Goal: Obtain resource: Obtain resource

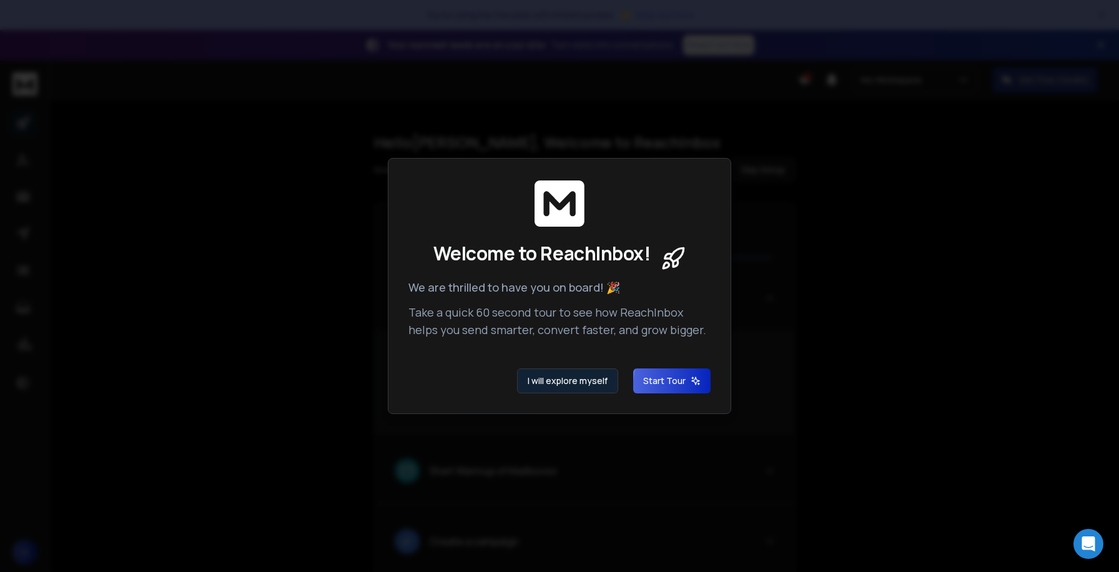
click at [586, 383] on button "I will explore myself" at bounding box center [567, 381] width 101 height 25
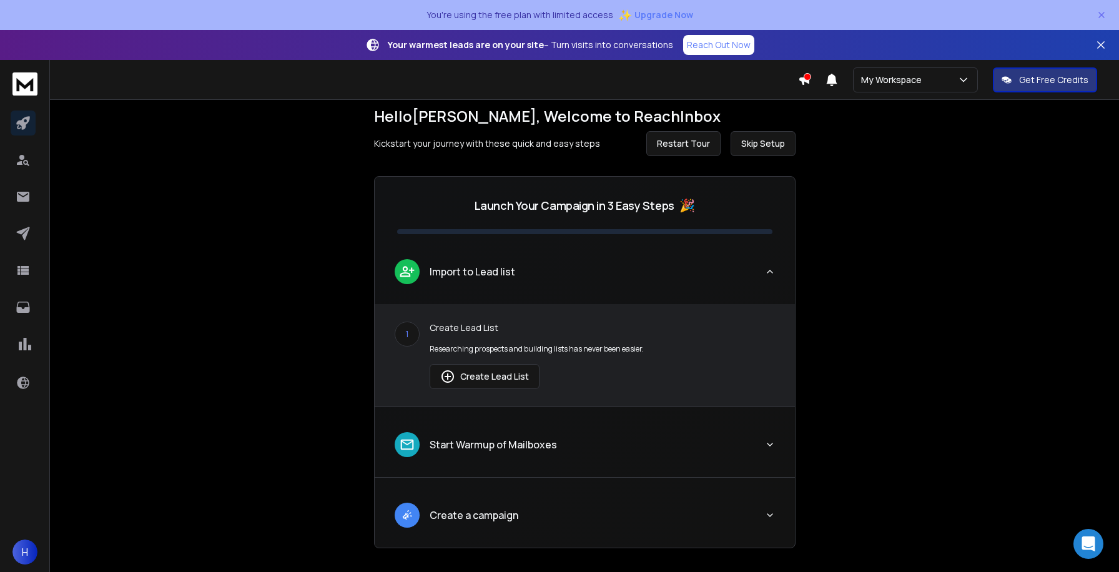
scroll to position [35, 0]
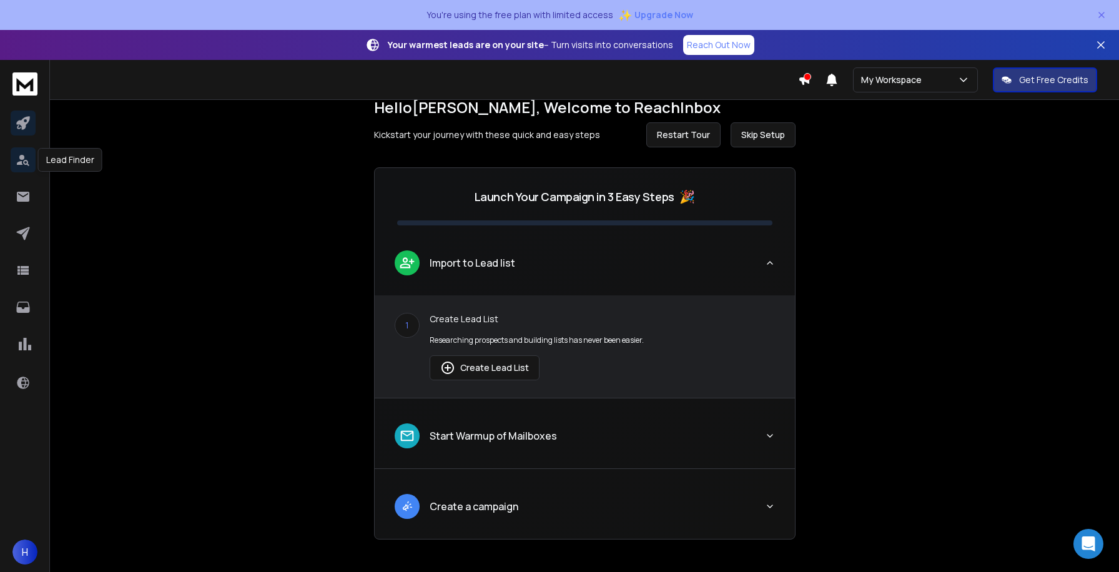
click at [21, 163] on icon at bounding box center [23, 163] width 12 height 6
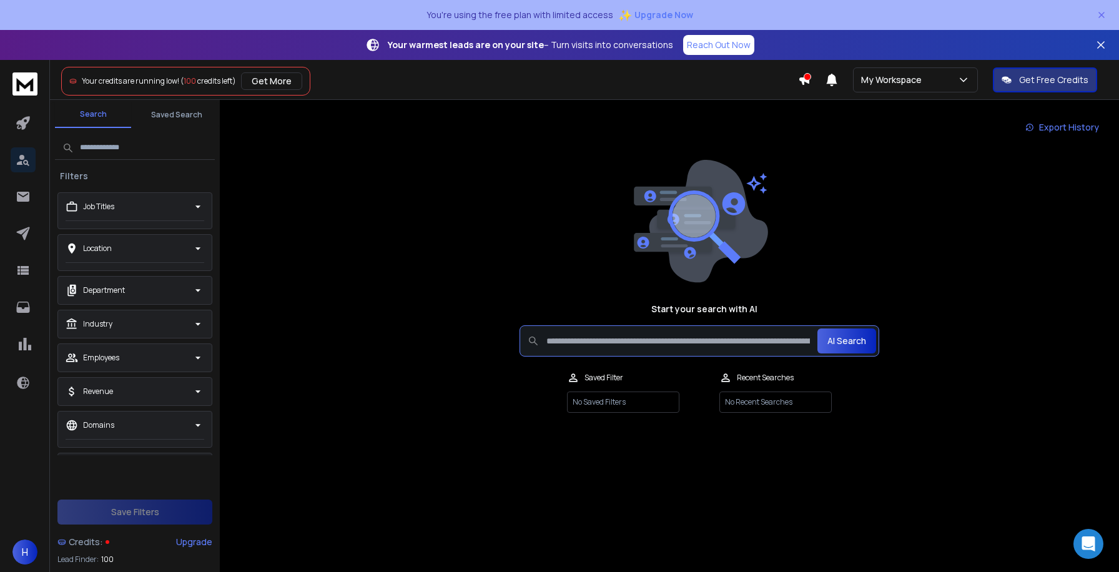
click at [130, 158] on input at bounding box center [135, 147] width 160 height 25
paste input "**********"
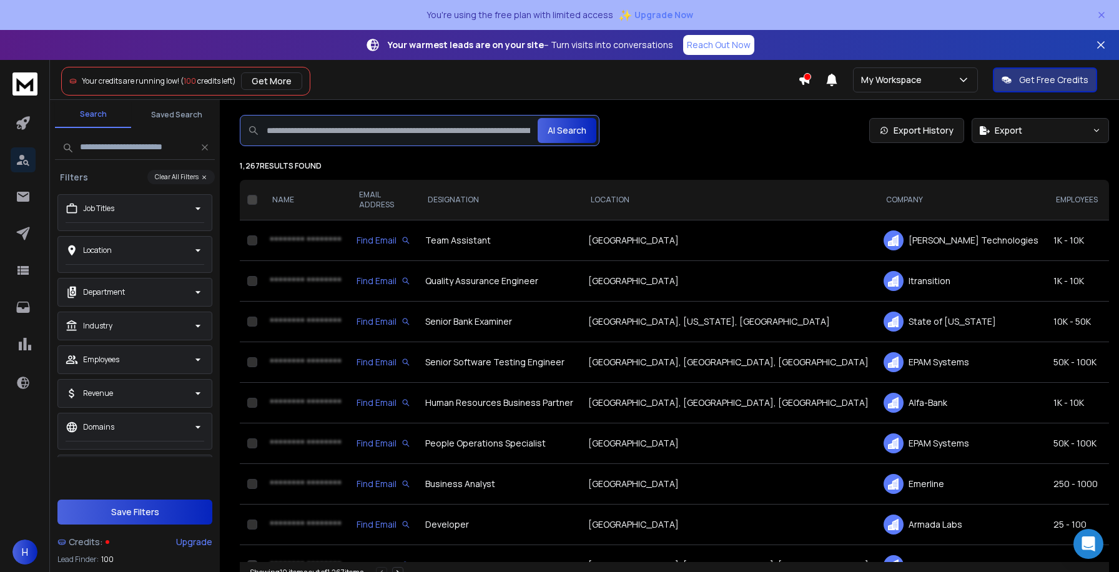
type input "**********"
click at [131, 513] on button "Save Filters" at bounding box center [134, 512] width 155 height 25
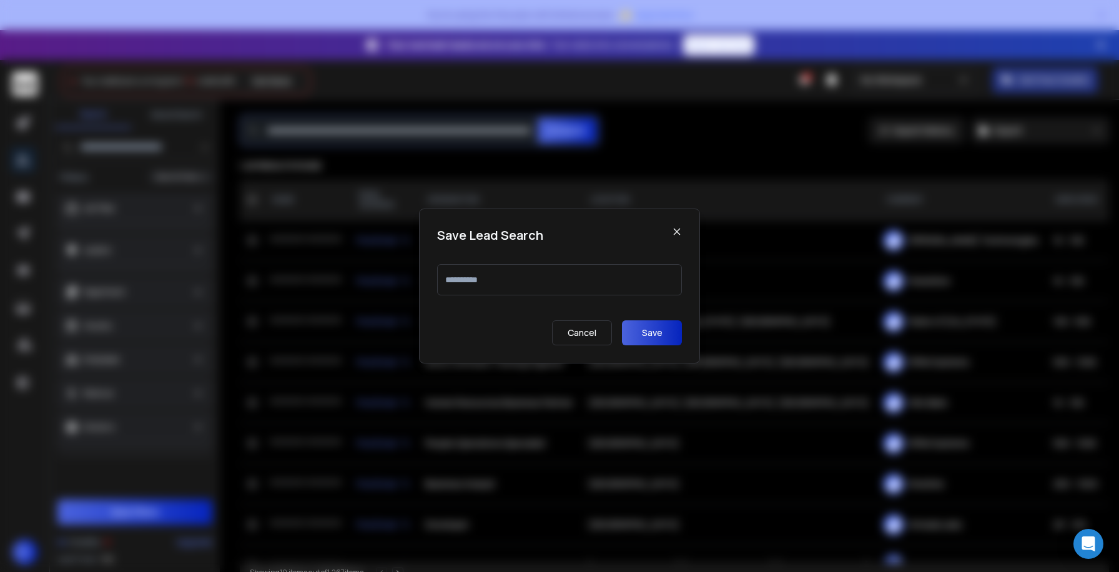
click at [678, 232] on icon at bounding box center [677, 232] width 7 height 7
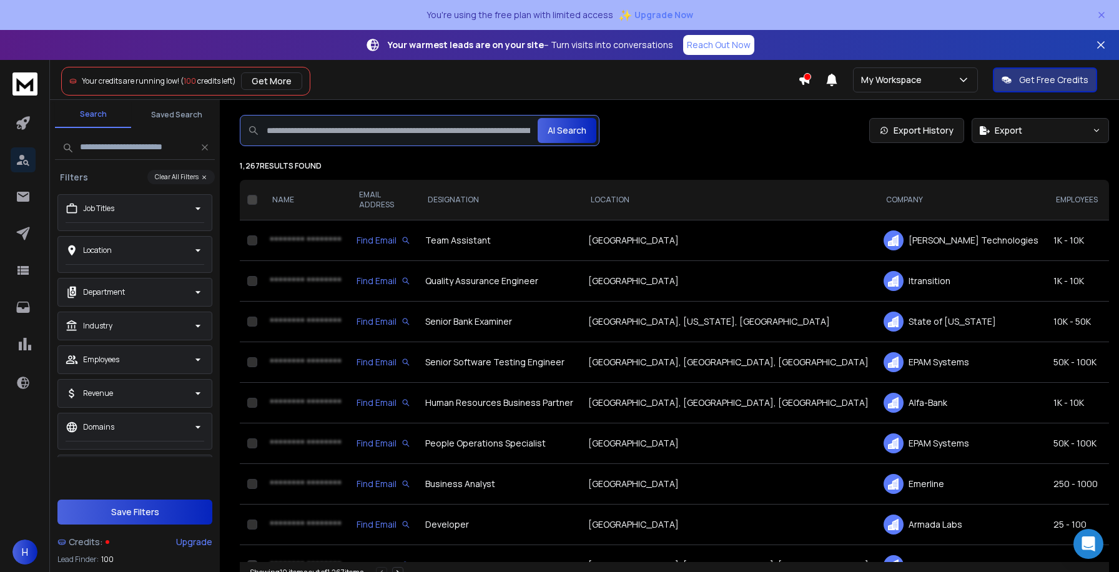
click at [164, 247] on div "Location" at bounding box center [135, 250] width 139 height 12
click at [99, 314] on label "Country" at bounding box center [96, 314] width 30 height 10
click at [76, 314] on button "Country" at bounding box center [71, 314] width 10 height 10
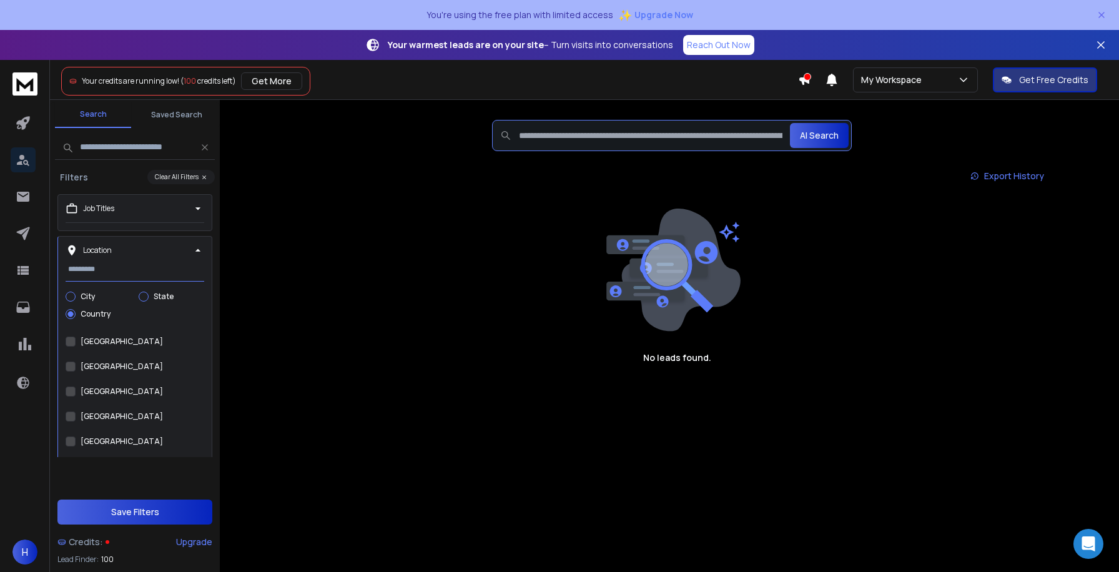
click at [114, 275] on input at bounding box center [135, 269] width 139 height 25
type input "******"
click at [104, 345] on label "United States" at bounding box center [122, 342] width 82 height 10
click at [76, 345] on States "United States" at bounding box center [71, 342] width 10 height 10
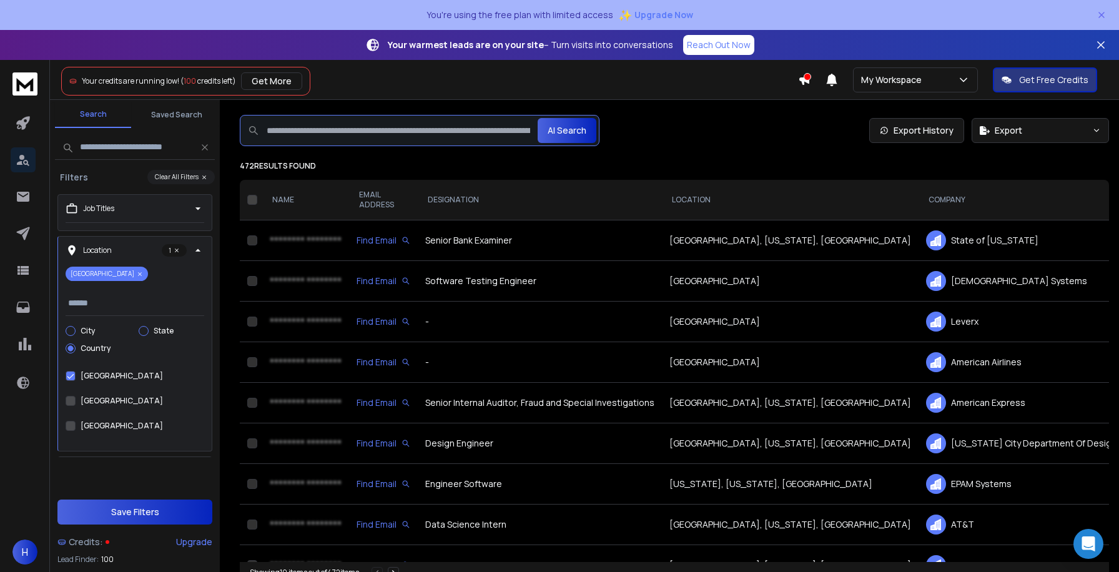
click at [182, 156] on input "**********" at bounding box center [135, 147] width 160 height 25
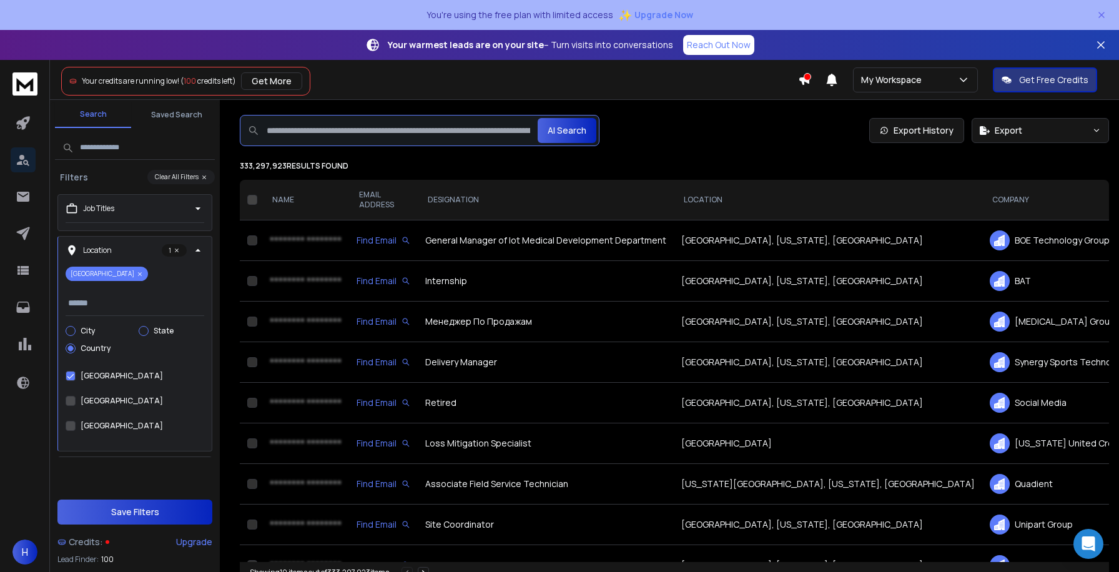
paste input "**********"
type input "**********"
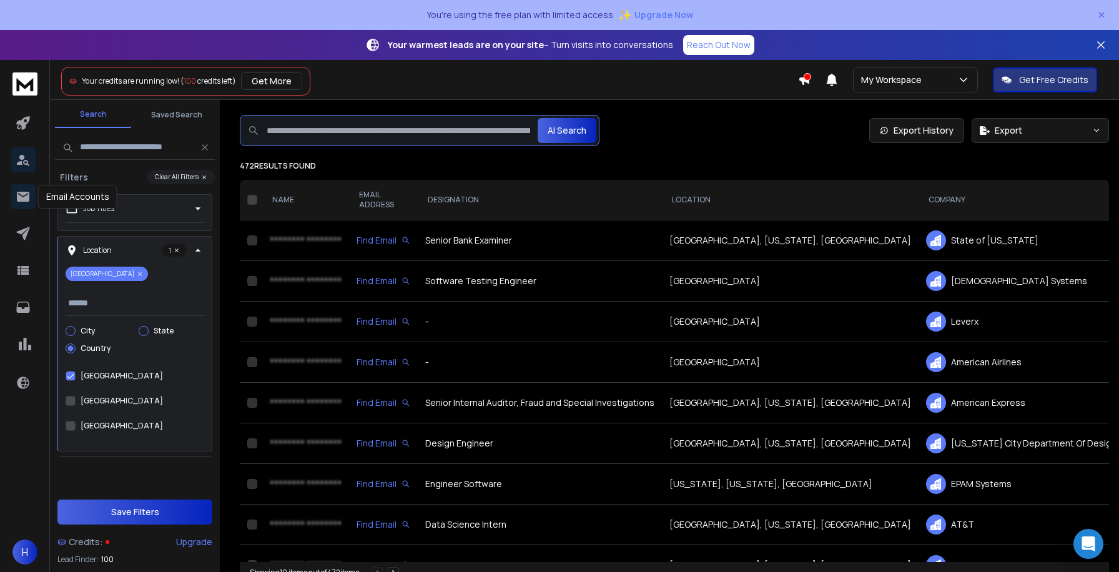
click at [27, 193] on icon at bounding box center [23, 196] width 15 height 15
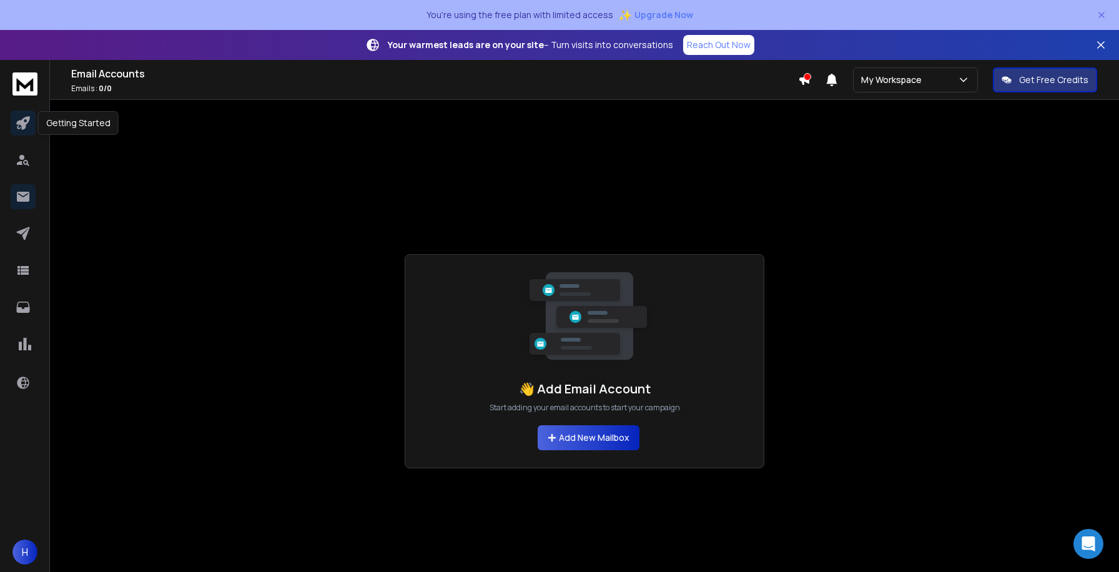
click at [29, 119] on icon at bounding box center [23, 123] width 14 height 14
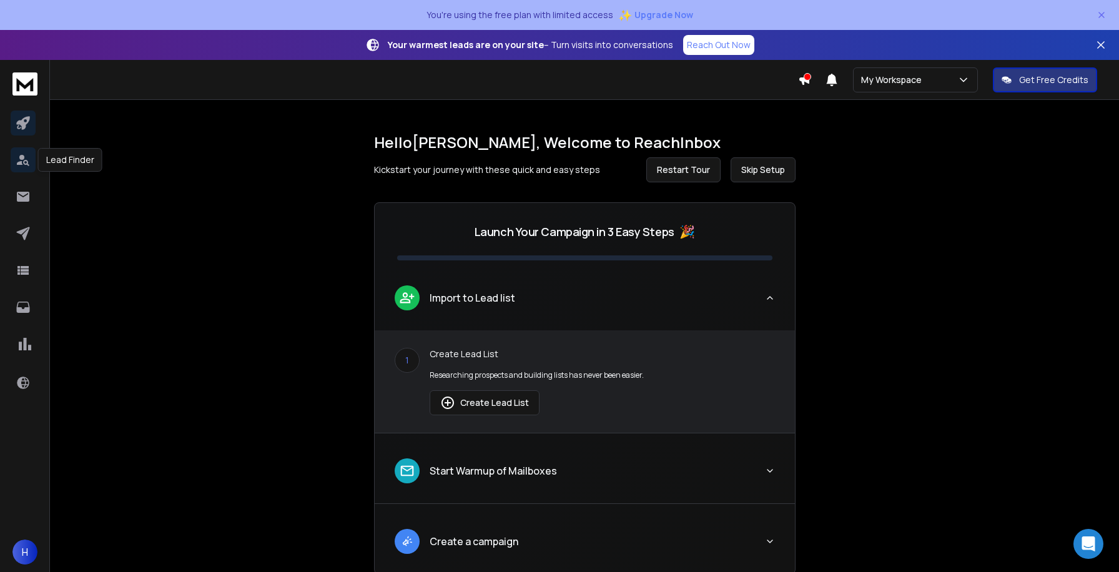
click at [26, 153] on icon at bounding box center [23, 159] width 15 height 15
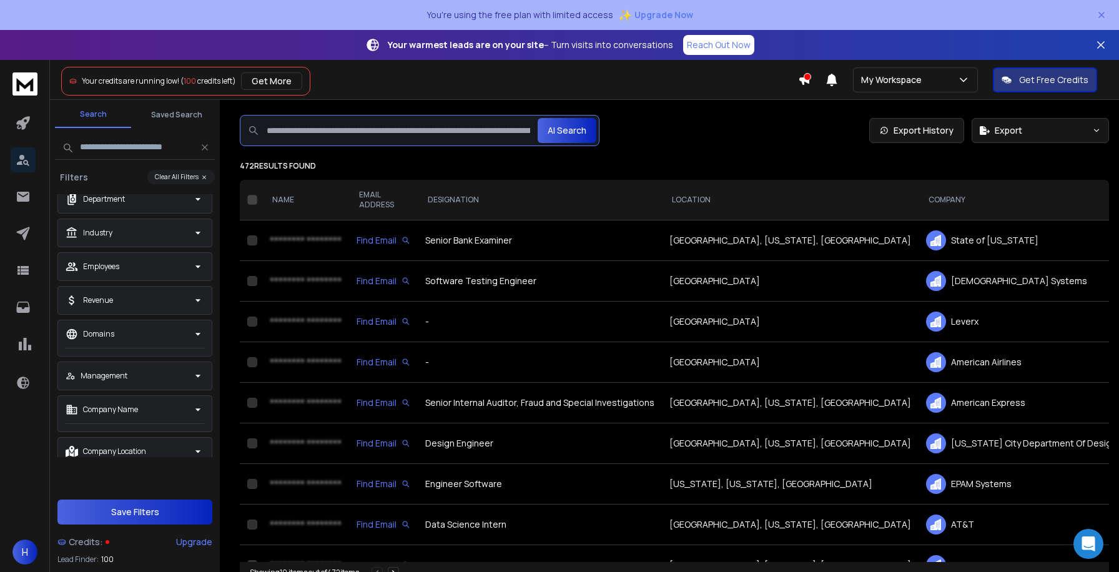
scroll to position [109, 0]
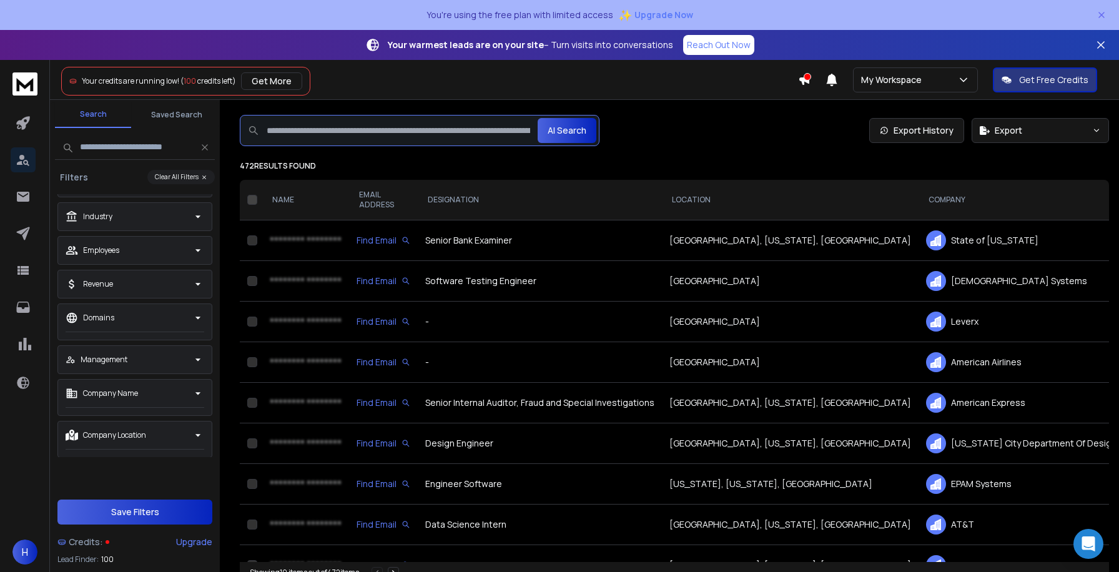
click at [149, 396] on div "Company Name" at bounding box center [135, 393] width 139 height 12
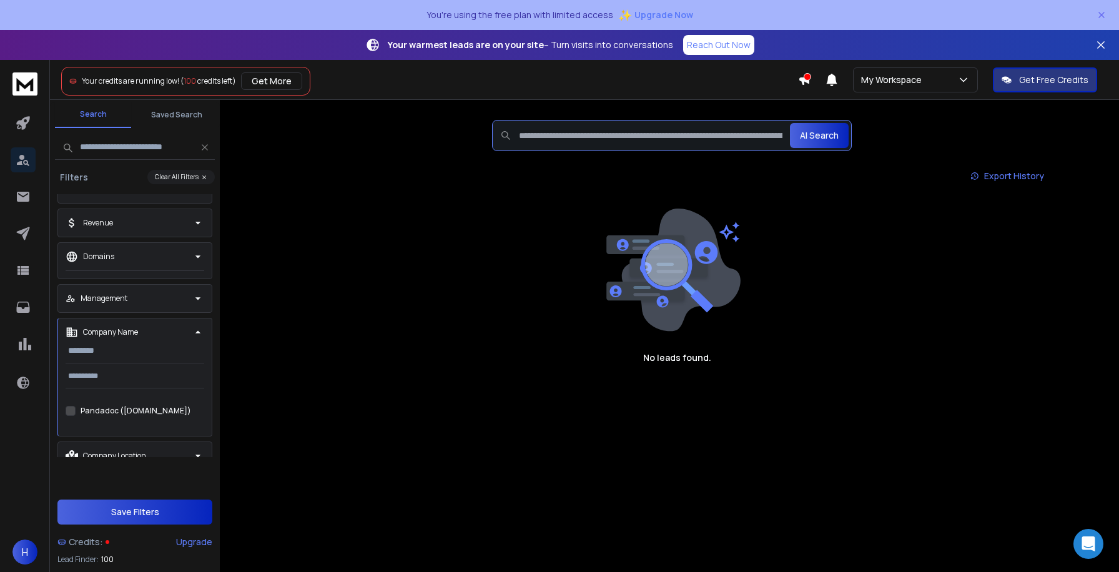
scroll to position [174, 0]
type input "********"
click at [93, 412] on label "Pandadoc (pandadoc.com)" at bounding box center [136, 408] width 111 height 10
click at [76, 412] on \(pandadoc\ "Pandadoc (pandadoc.com)" at bounding box center [71, 408] width 10 height 10
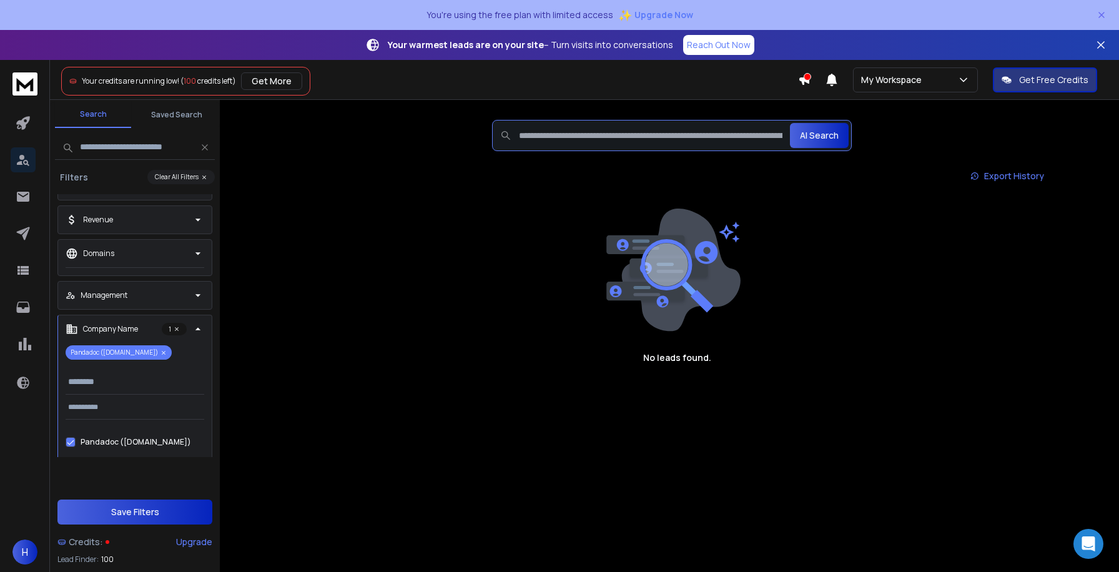
scroll to position [0, 0]
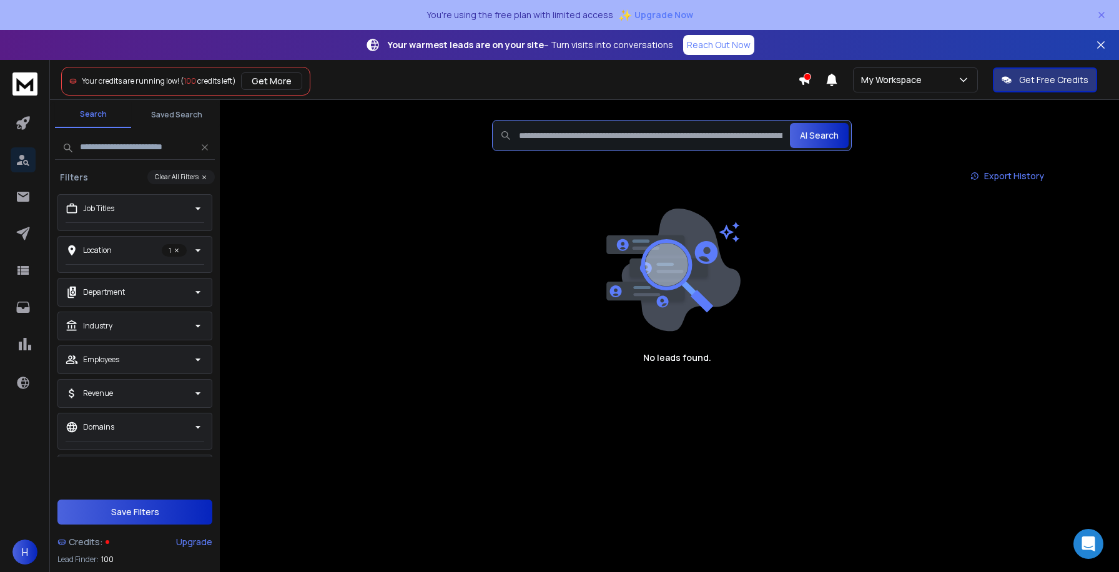
click at [174, 251] on icon at bounding box center [177, 250] width 6 height 6
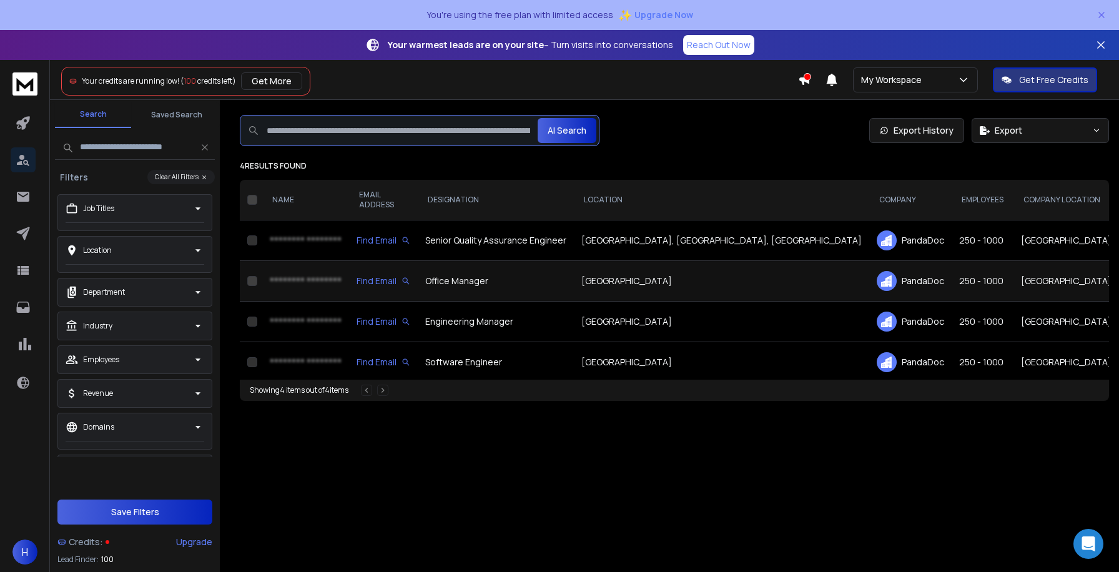
click at [323, 284] on span "******** ********" at bounding box center [306, 281] width 72 height 12
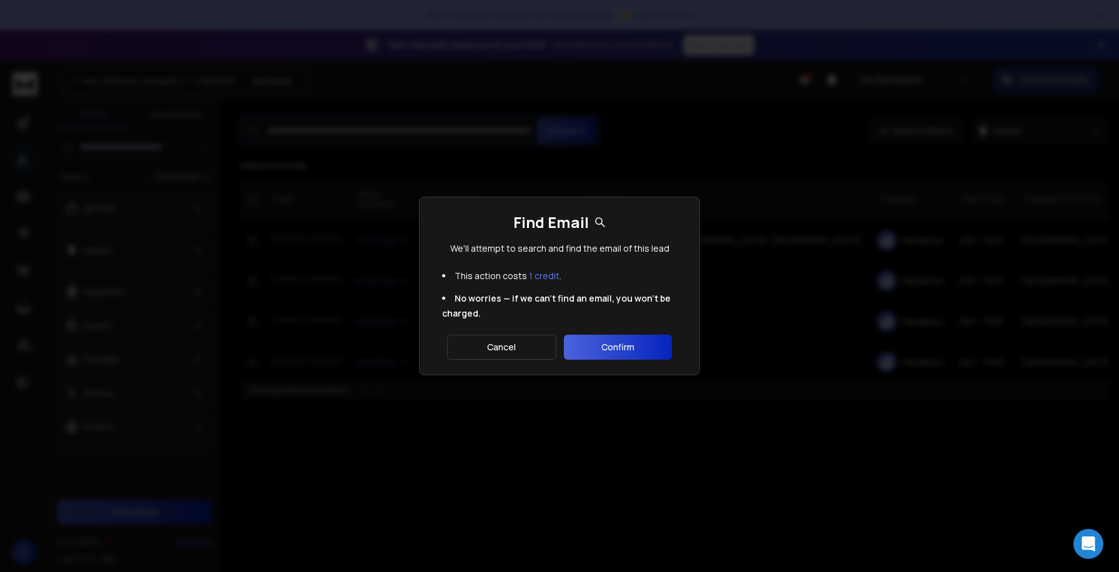
click at [591, 349] on button "Confirm" at bounding box center [618, 347] width 108 height 25
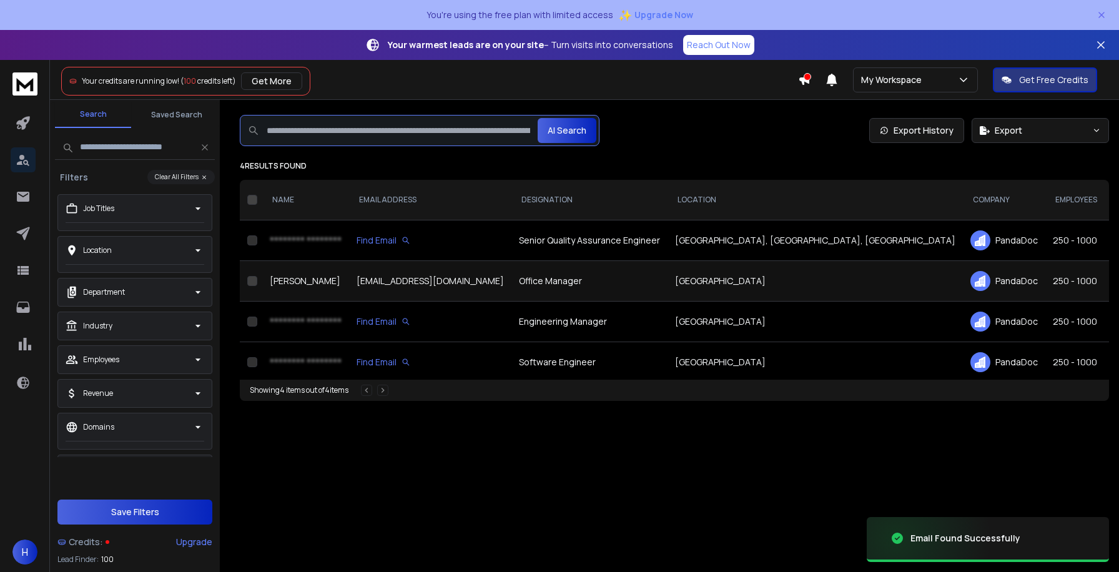
click at [340, 280] on span "Katsiaryna Vishniavetskaya" at bounding box center [305, 281] width 71 height 12
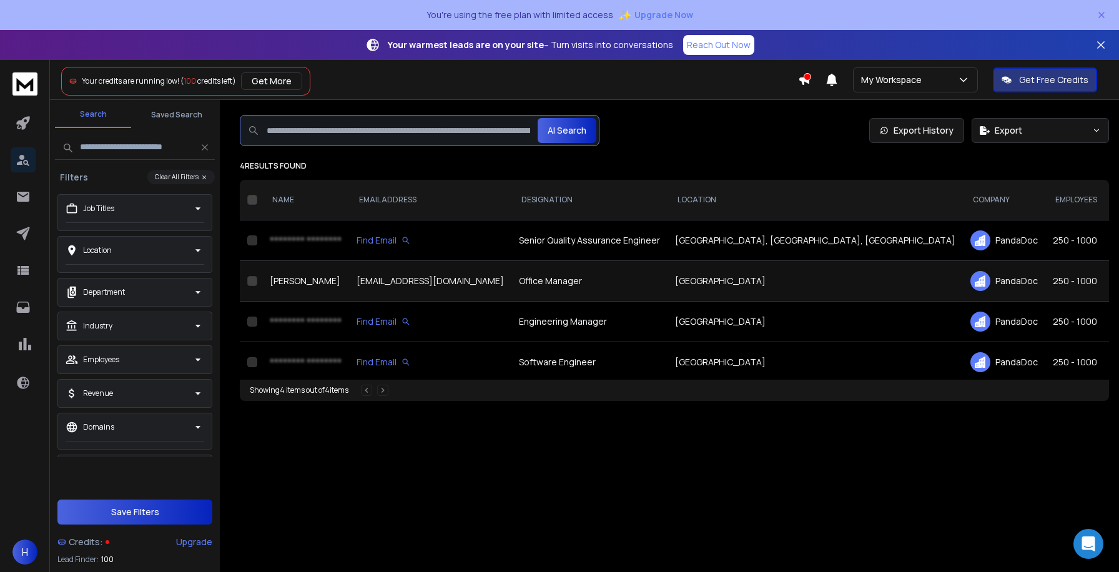
click at [340, 280] on span "Katsiaryna Vishniavetskaya" at bounding box center [305, 281] width 71 height 12
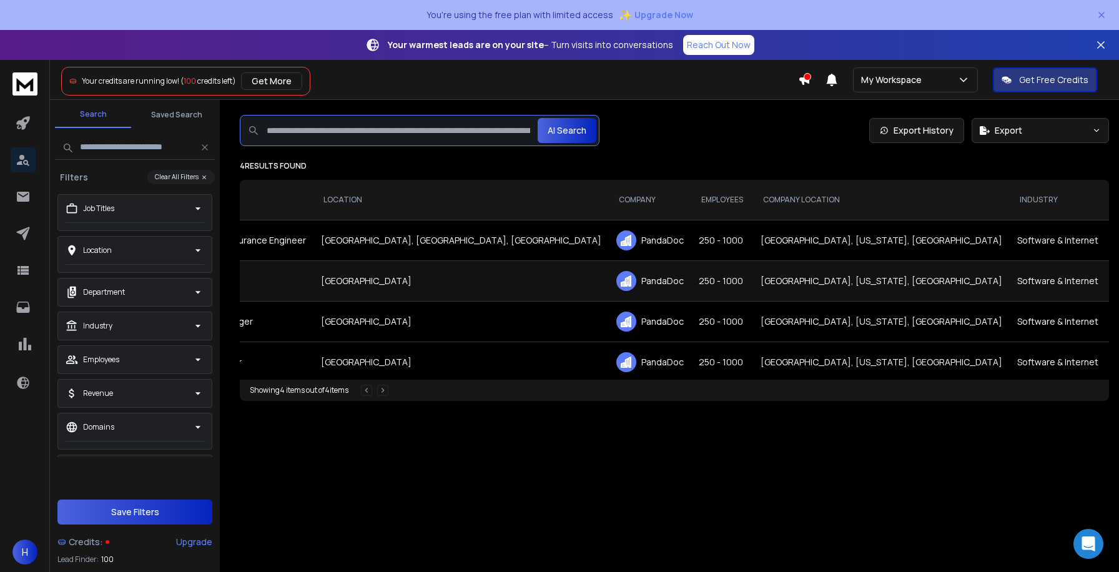
scroll to position [0, 395]
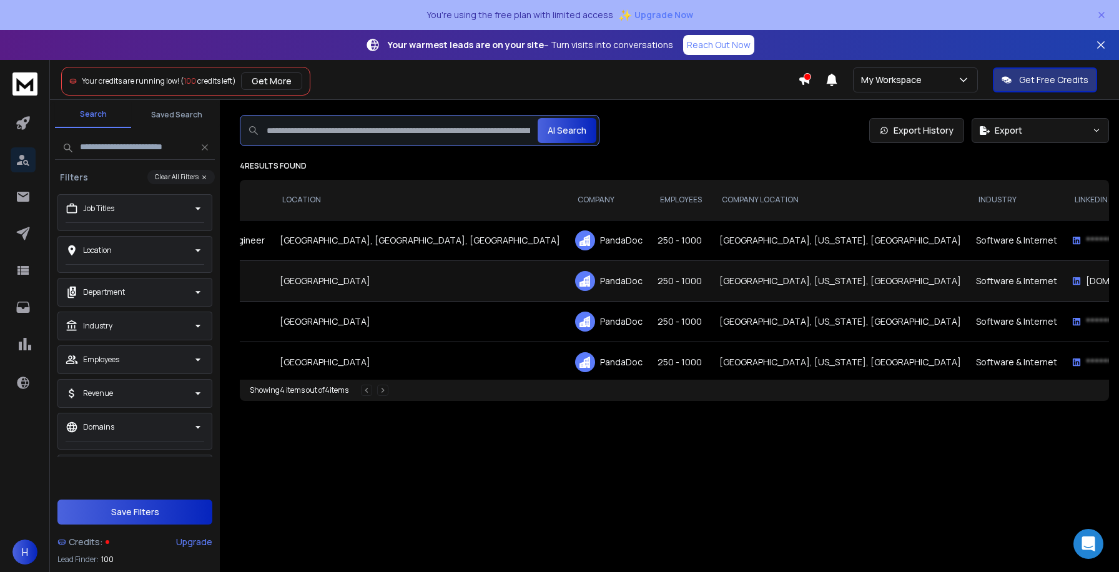
click at [1086, 281] on span "linkedin.com/in/katsiaryna-vishniavetskaya-35bb99128" at bounding box center [1133, 281] width 95 height 12
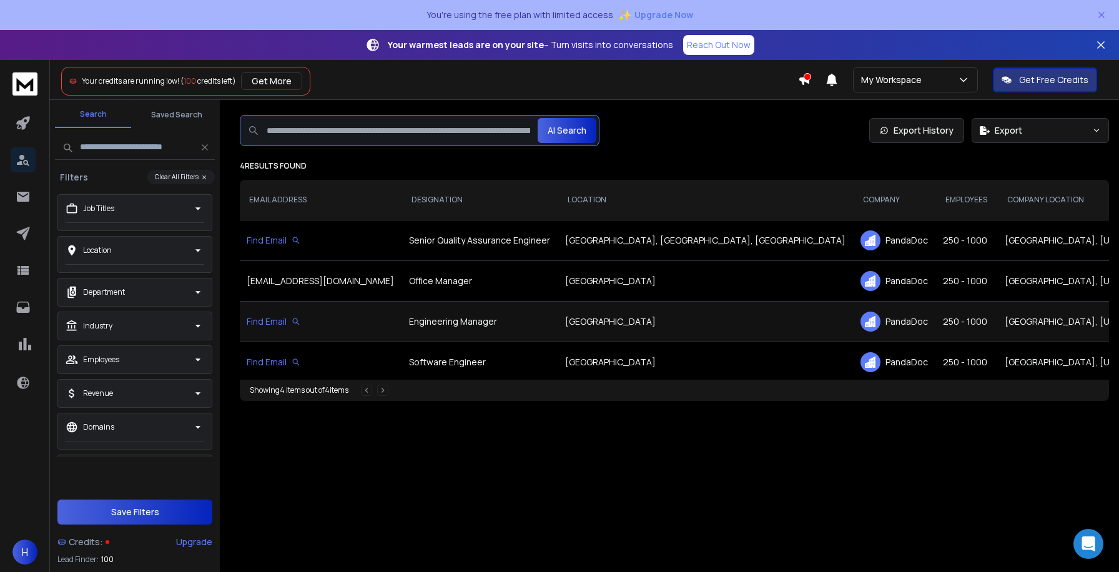
scroll to position [0, 0]
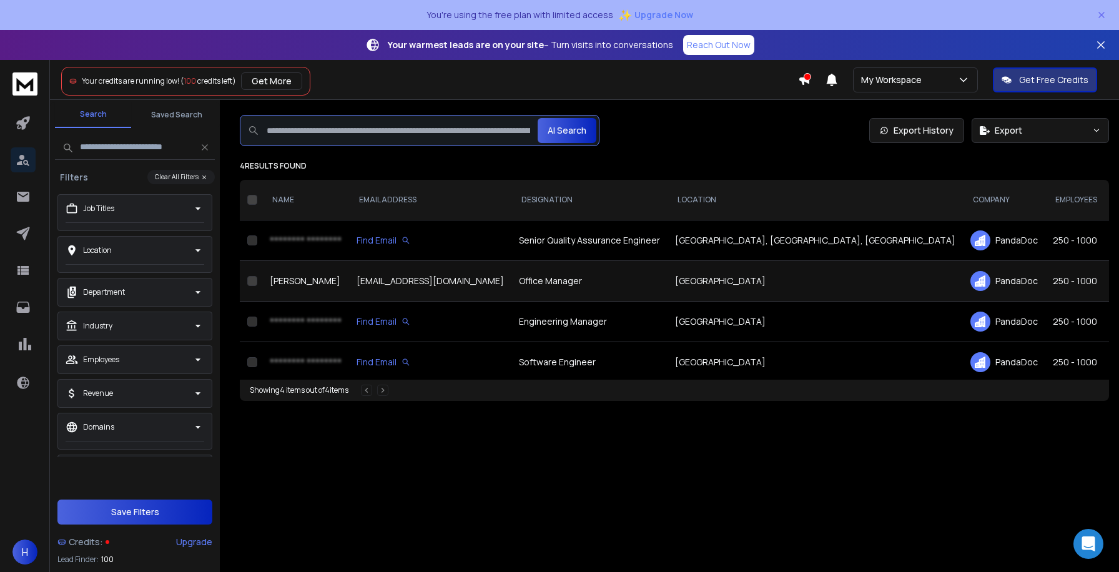
click at [277, 280] on span "Katsiaryna Vishniavetskaya" at bounding box center [305, 281] width 71 height 12
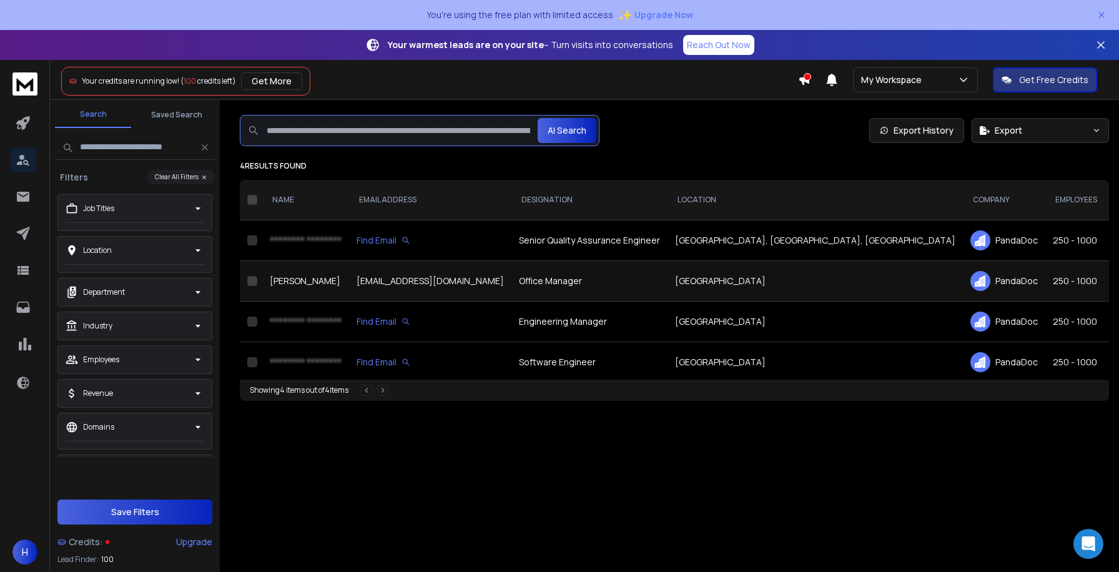
click at [754, 283] on td "[GEOGRAPHIC_DATA]" at bounding box center [815, 281] width 295 height 41
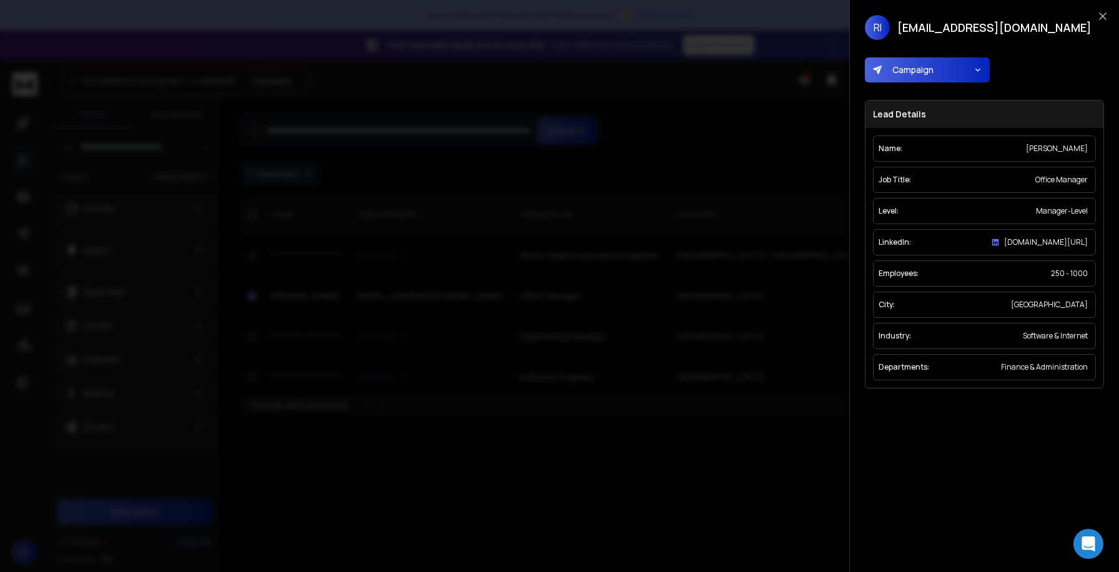
click at [982, 69] on icon "button" at bounding box center [978, 70] width 9 height 10
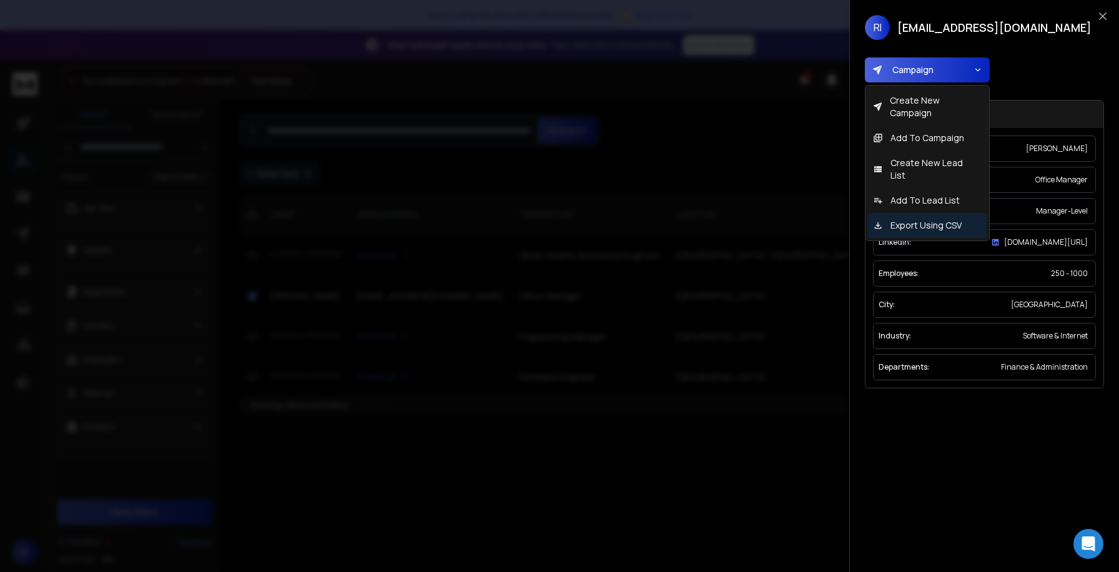
click at [937, 217] on p "Export Using CSV" at bounding box center [926, 225] width 76 height 17
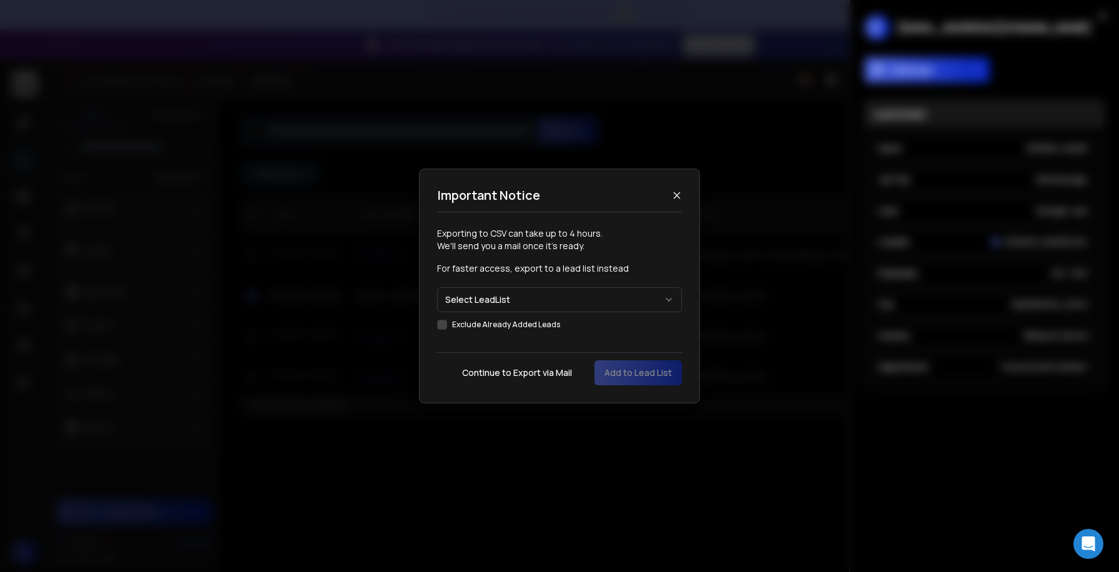
click at [602, 308] on body "**********" at bounding box center [559, 286] width 1119 height 572
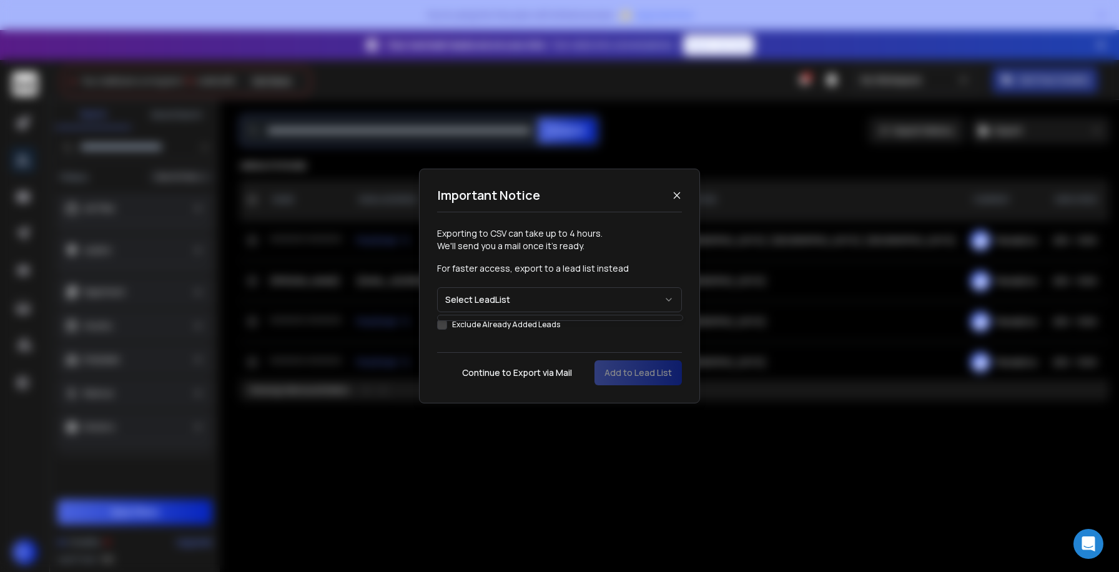
click at [603, 450] on div "Important Notice Exporting to CSV can take up to 4 hours. We'll send you a mail…" at bounding box center [559, 286] width 1119 height 572
click at [678, 196] on icon at bounding box center [677, 195] width 10 height 10
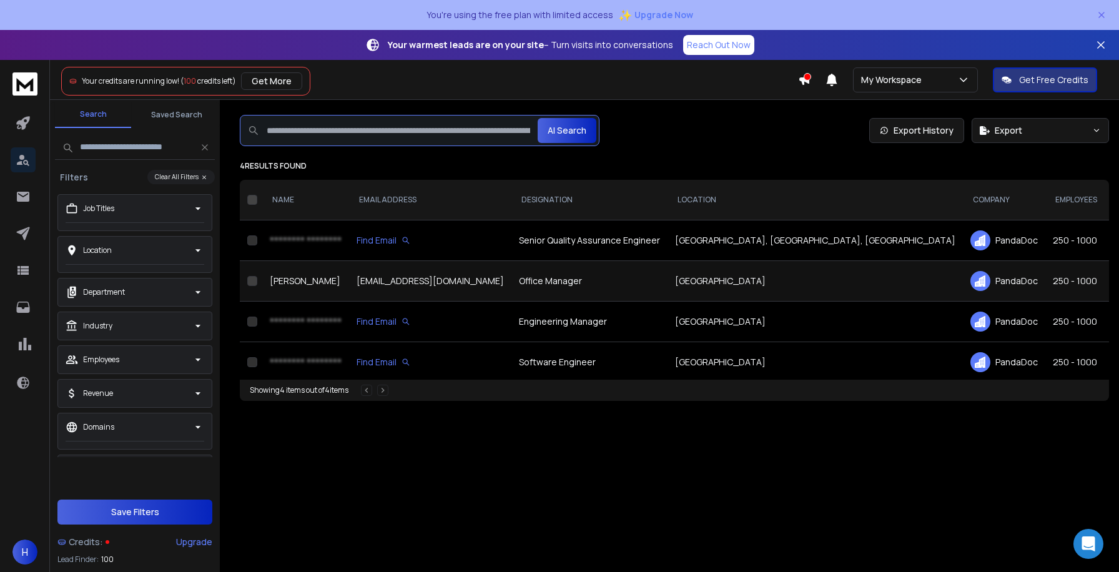
click at [625, 282] on td "Office Manager" at bounding box center [590, 281] width 156 height 41
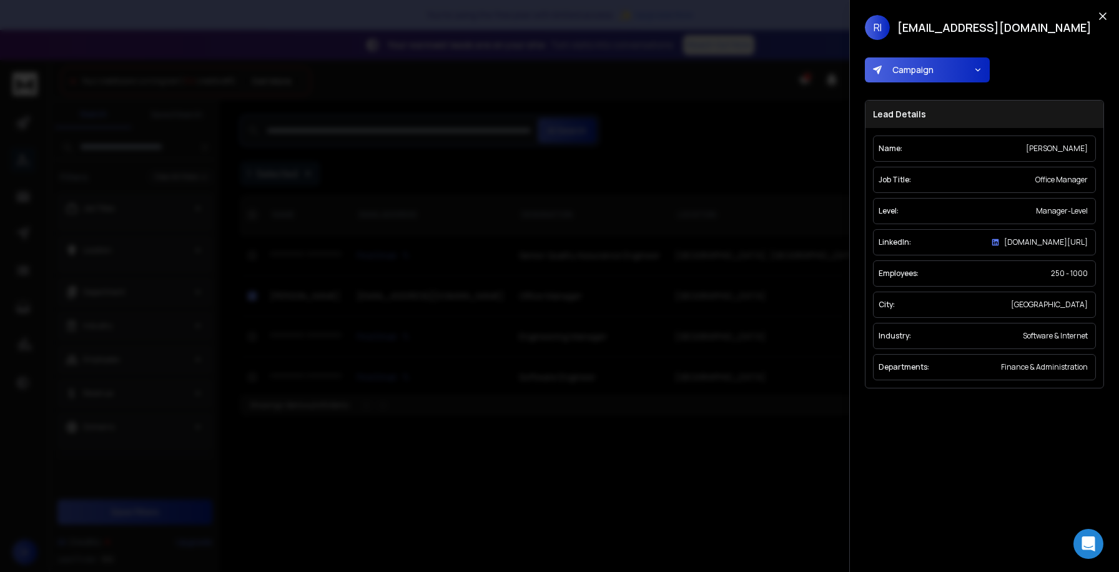
click at [1105, 14] on icon "button" at bounding box center [1103, 16] width 6 height 6
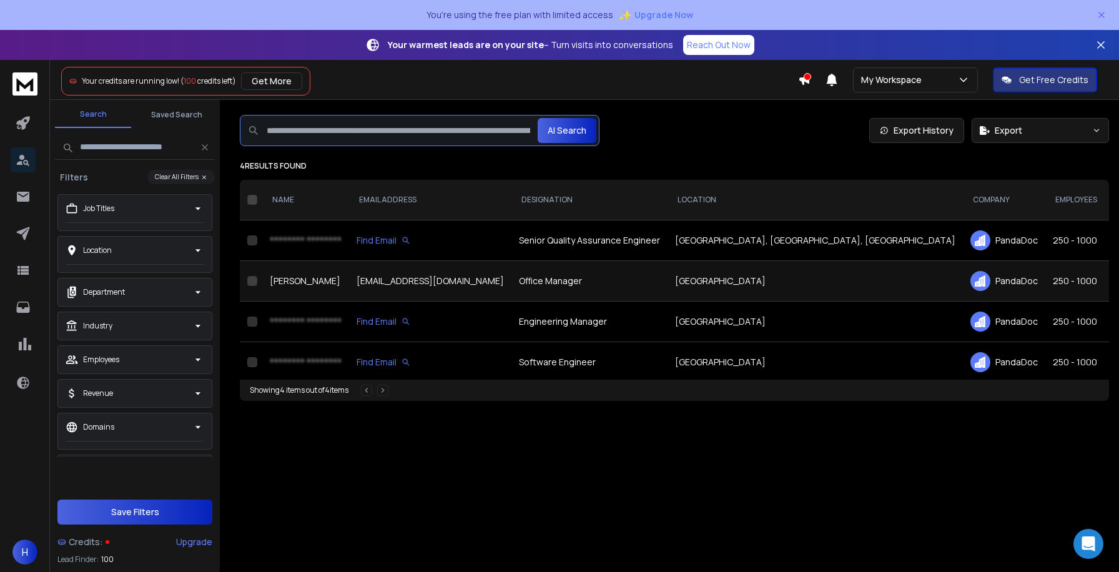
click at [252, 279] on button "button" at bounding box center [252, 281] width 10 height 10
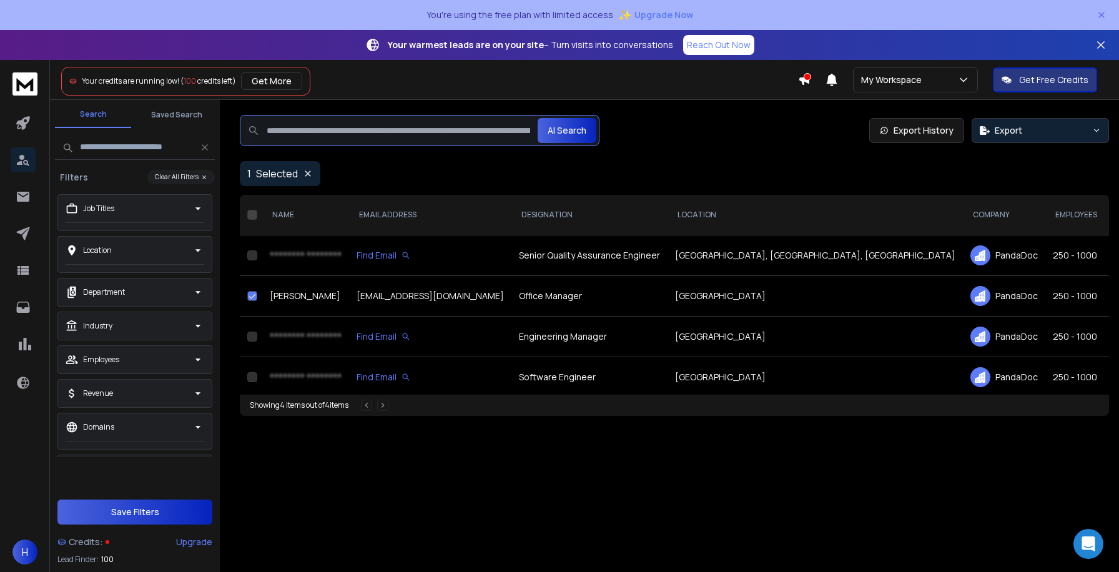
click at [996, 141] on button "Export" at bounding box center [1040, 130] width 137 height 25
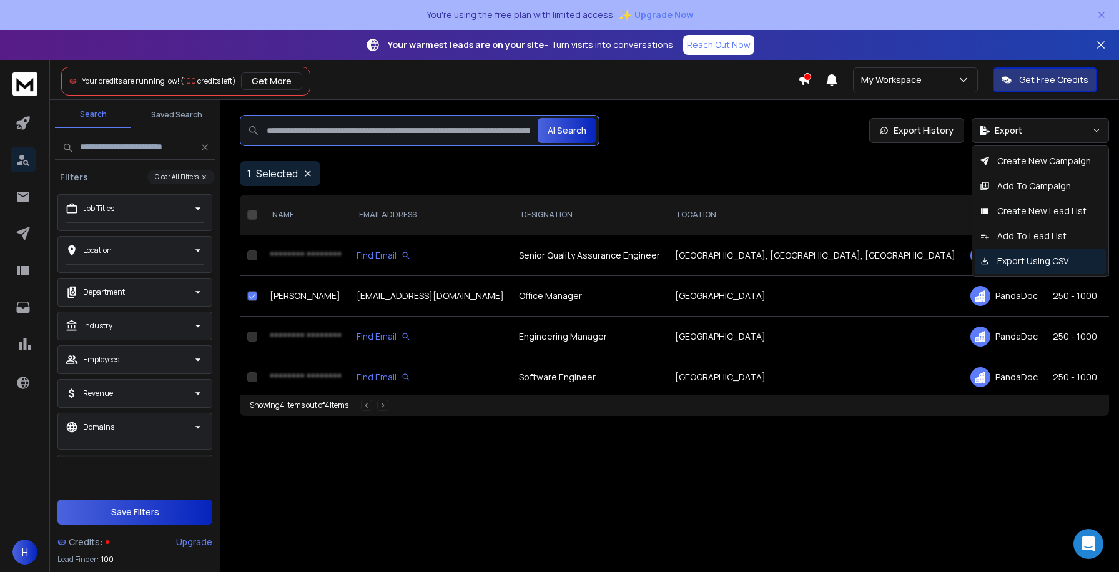
click at [987, 255] on div "Export Using CSV" at bounding box center [1025, 260] width 91 height 17
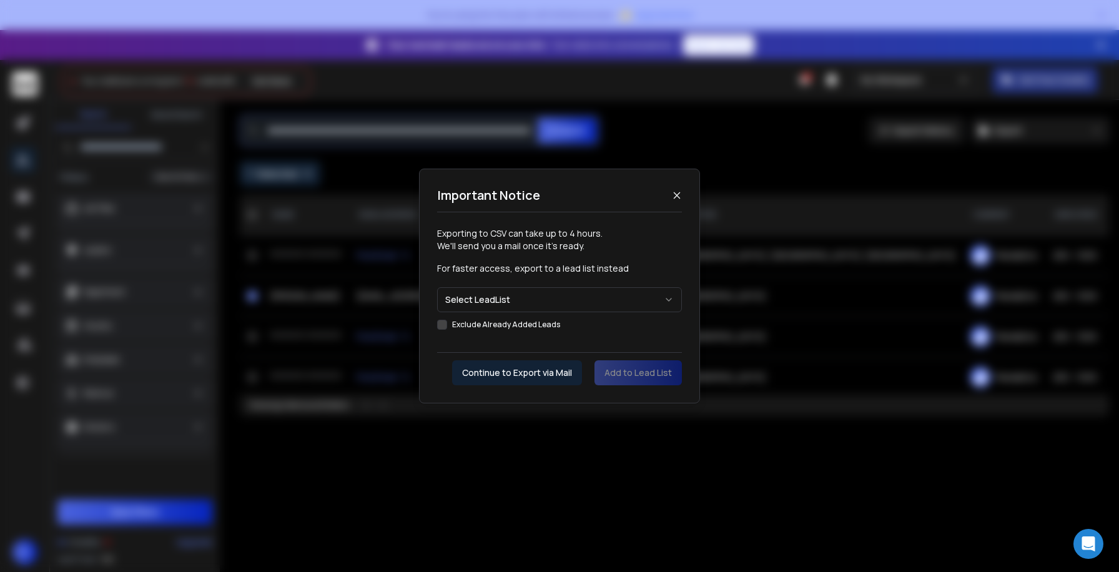
click at [545, 375] on p "Continue to Export via Mail" at bounding box center [517, 372] width 130 height 25
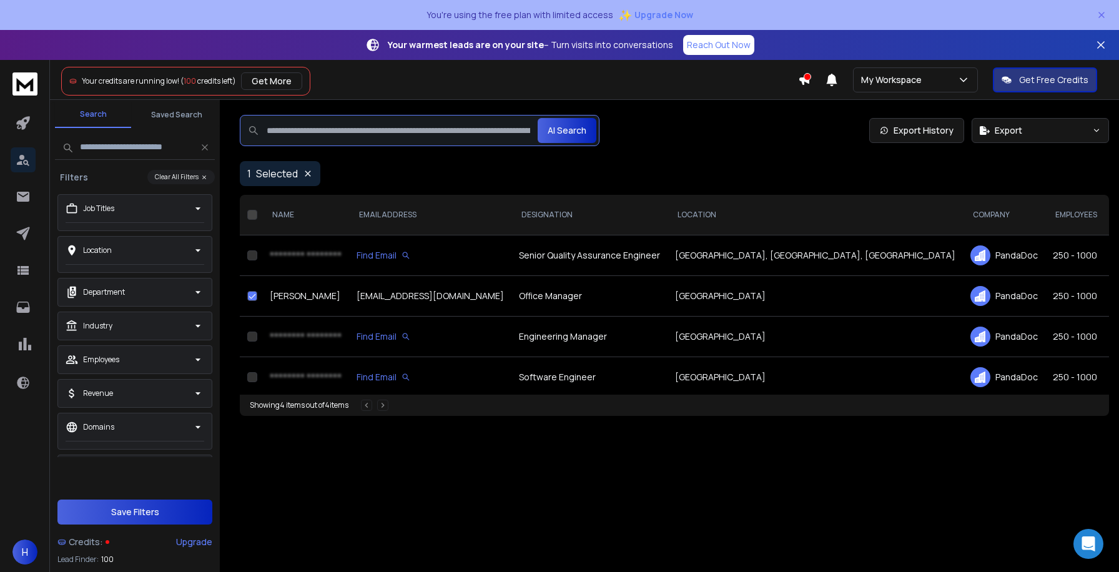
click at [19, 144] on div at bounding box center [25, 255] width 29 height 289
click at [21, 127] on icon at bounding box center [23, 123] width 14 height 14
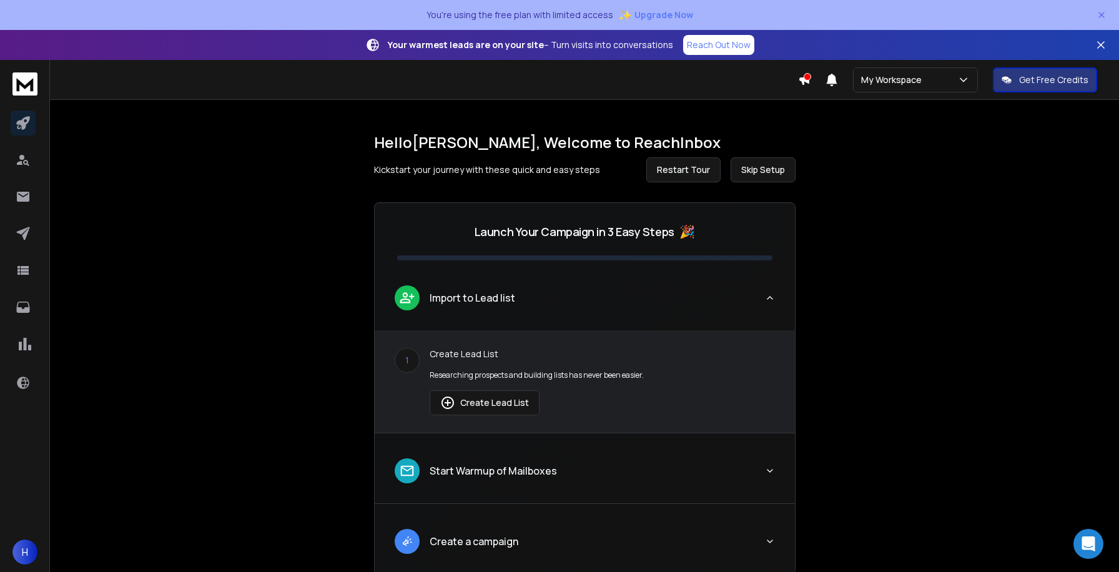
click at [22, 86] on img at bounding box center [24, 83] width 25 height 23
click at [19, 159] on icon at bounding box center [23, 159] width 15 height 15
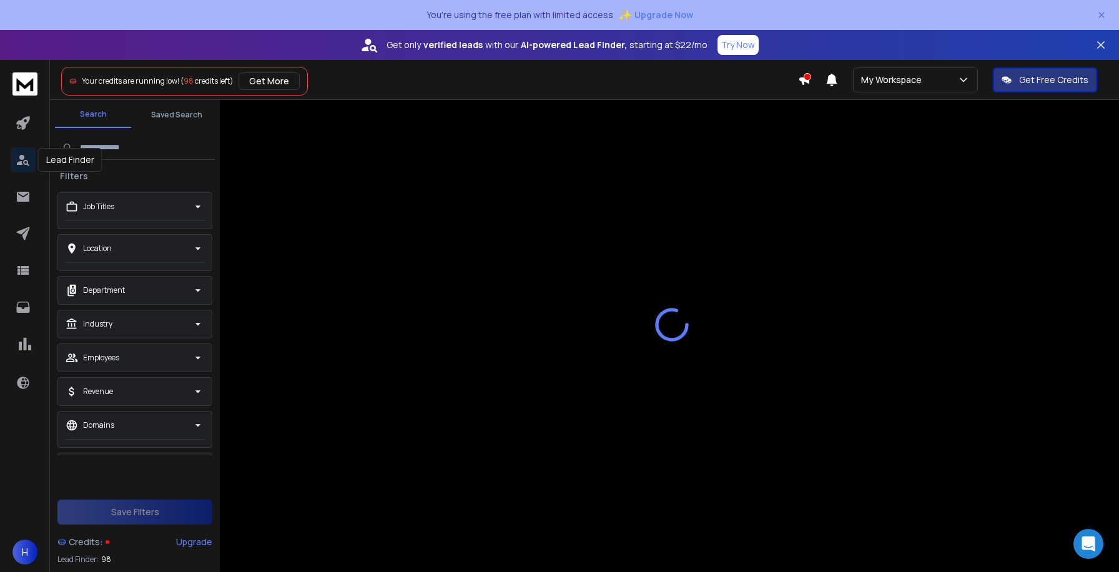
type input "**********"
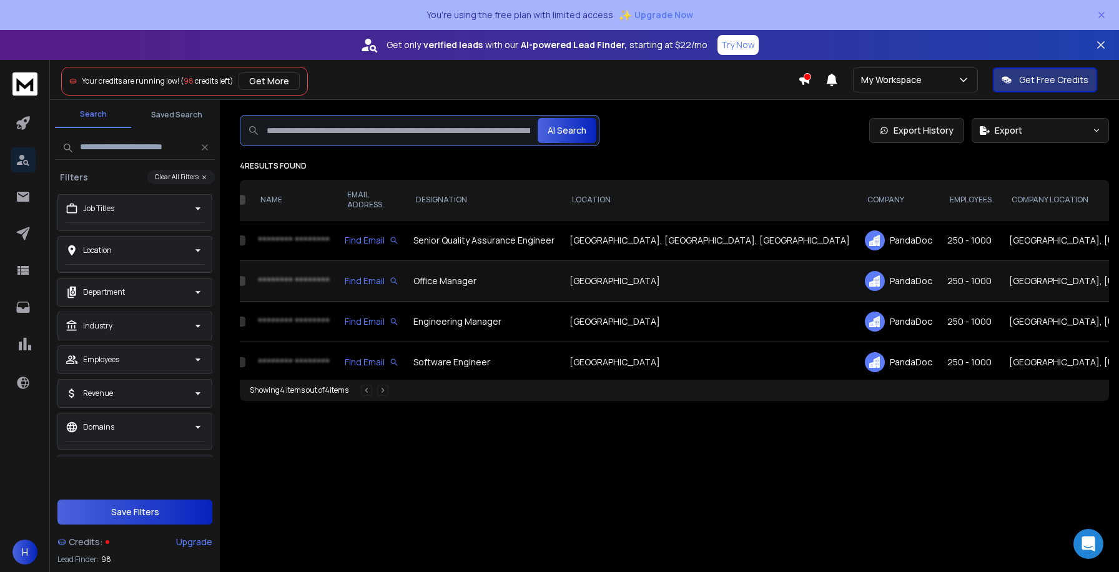
scroll to position [0, 36]
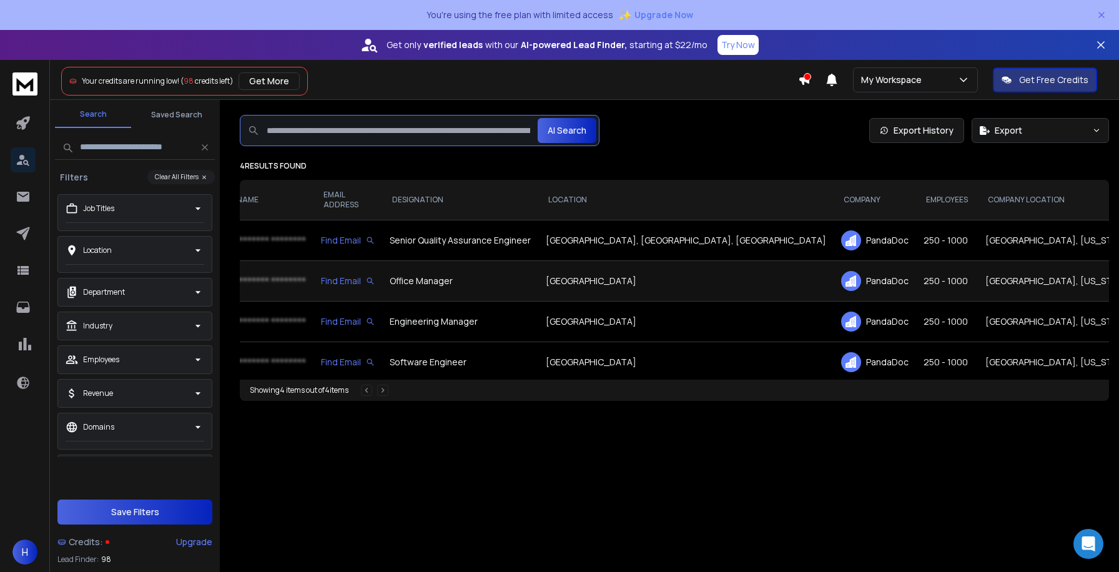
click at [628, 297] on td "[GEOGRAPHIC_DATA]" at bounding box center [685, 281] width 295 height 41
click at [588, 295] on td "[GEOGRAPHIC_DATA]" at bounding box center [685, 281] width 295 height 41
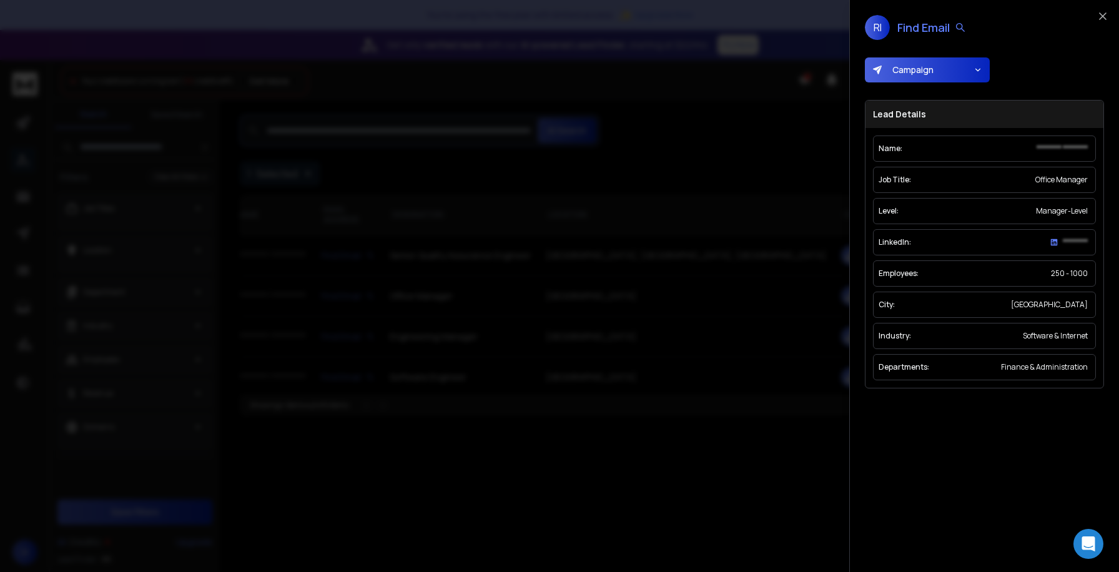
click at [440, 299] on div at bounding box center [559, 286] width 1119 height 572
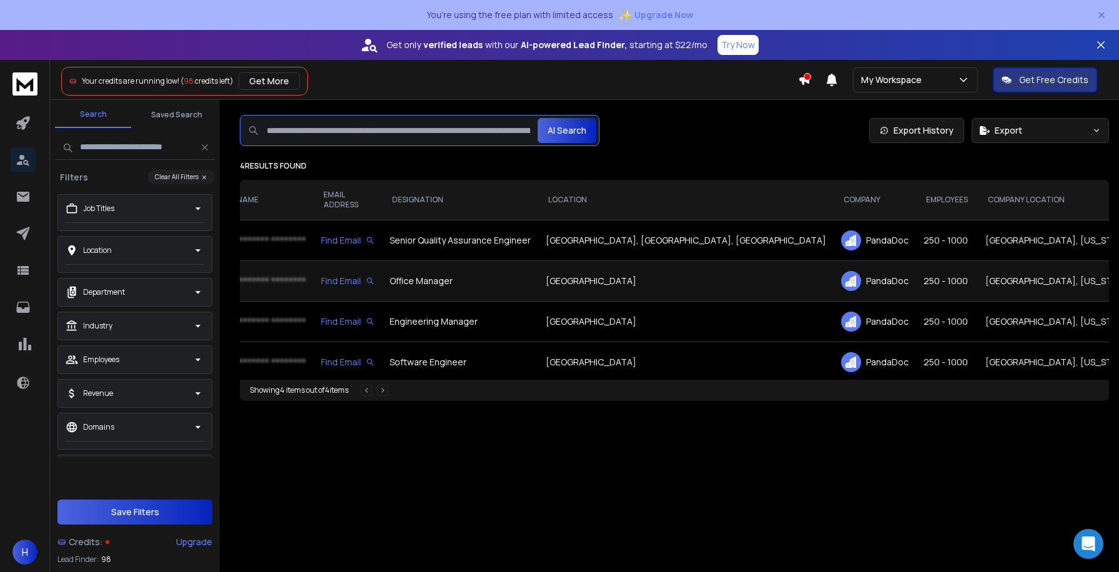
click at [352, 286] on div "Find Email" at bounding box center [348, 281] width 54 height 12
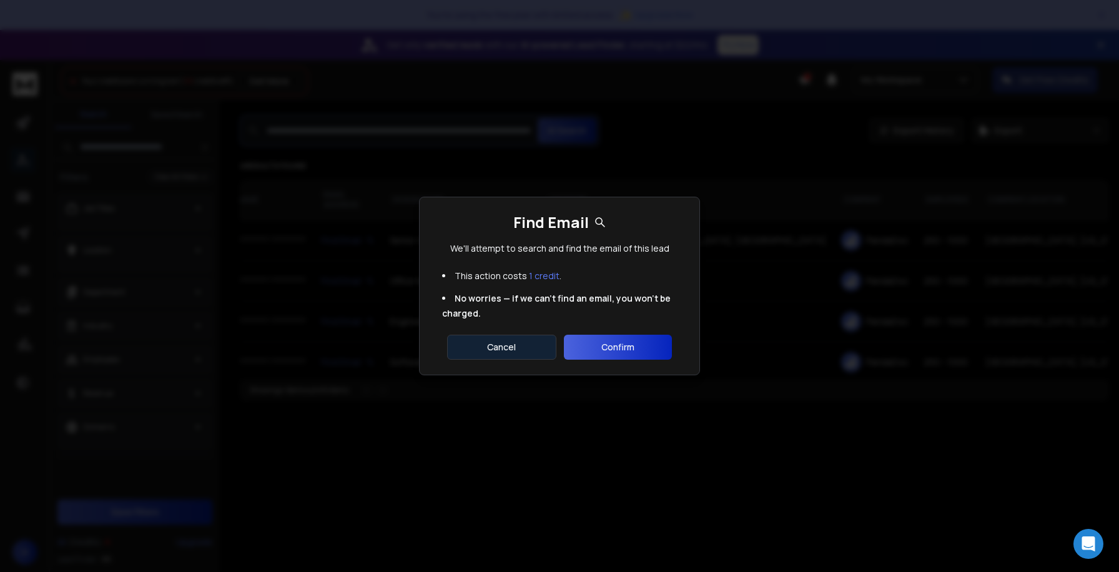
click at [517, 355] on button "Cancel" at bounding box center [501, 347] width 109 height 25
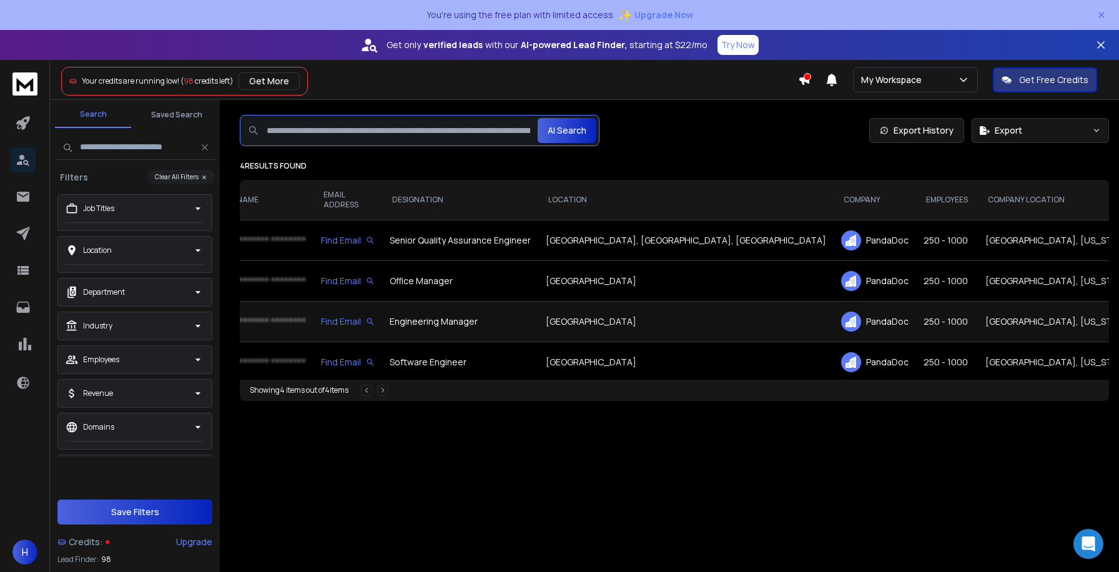
scroll to position [0, 0]
